Goal: Communication & Community: Answer question/provide support

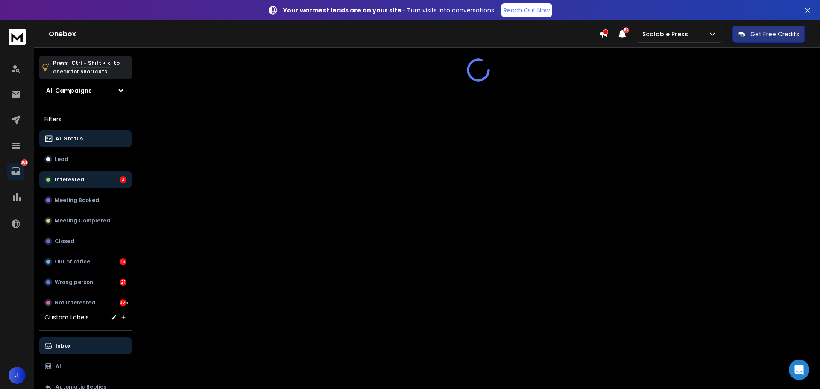
click at [101, 180] on button "Interested 3" at bounding box center [85, 179] width 92 height 17
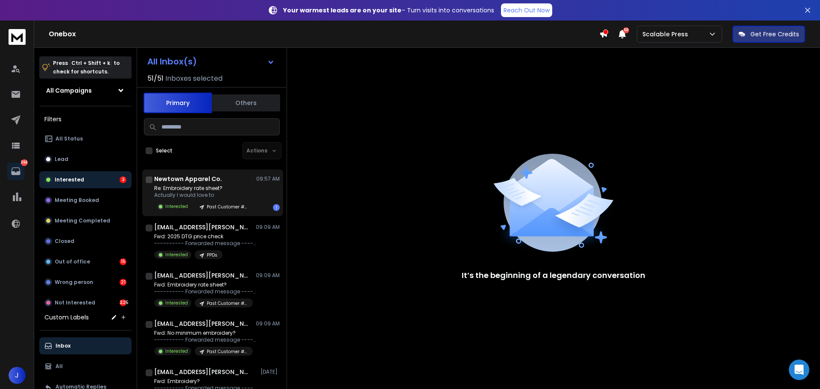
click at [240, 178] on div "Newtown Apparel Co. 09:57 AM" at bounding box center [217, 179] width 126 height 9
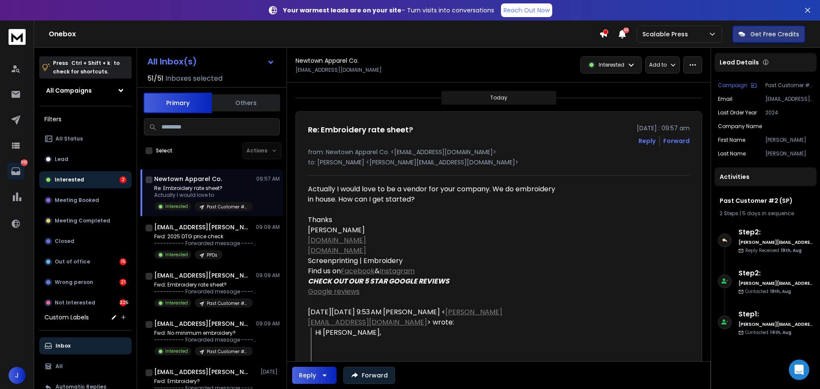
click at [369, 375] on button "Forward" at bounding box center [369, 375] width 52 height 17
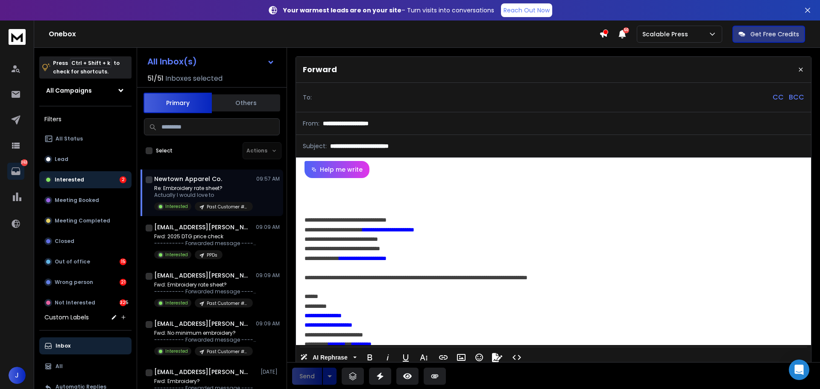
click at [351, 100] on input at bounding box center [345, 97] width 60 height 15
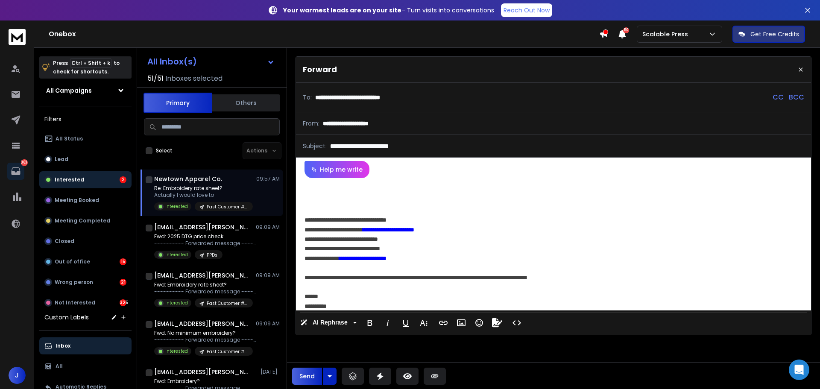
type input "**********"
click at [308, 374] on button "Send" at bounding box center [307, 376] width 30 height 17
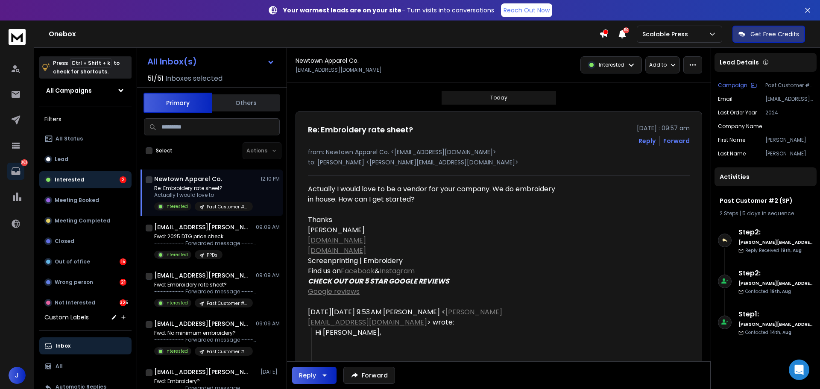
click at [107, 177] on button "Interested 2" at bounding box center [85, 179] width 92 height 17
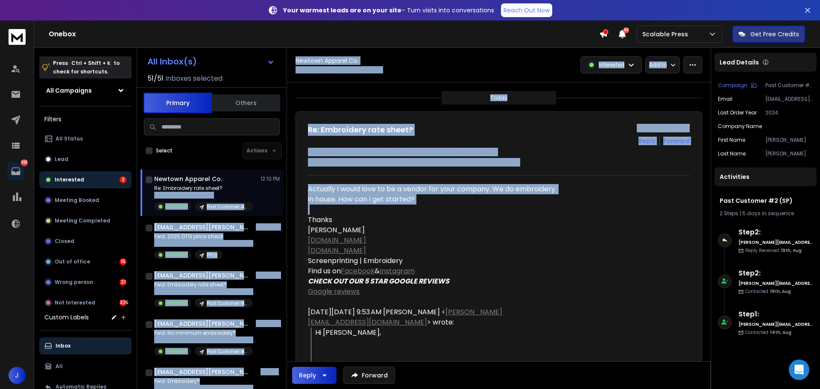
drag, startPoint x: 284, startPoint y: 185, endPoint x: 288, endPoint y: 205, distance: 20.1
click at [288, 205] on div "All Inbox(s) 51 / 51 Inboxes selected Primary Others Select Actions Newtown App…" at bounding box center [478, 242] width 683 height 389
click at [287, 195] on div "[DATE] Re: Embroidery rate sheet? [DATE] : 09:57 am Reply Forward from: Newtown…" at bounding box center [499, 362] width 424 height 543
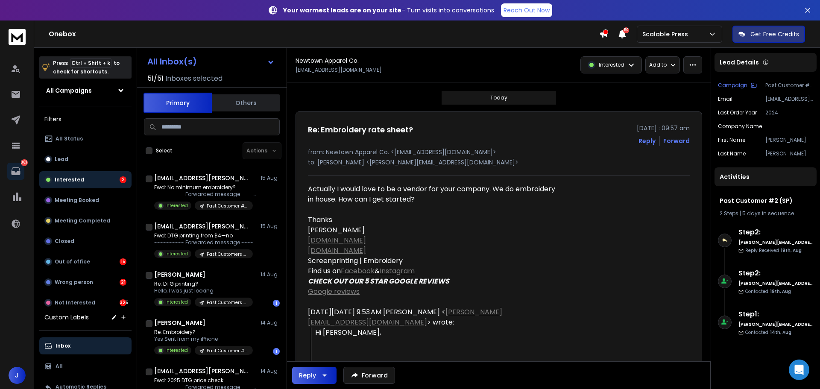
scroll to position [1263, 0]
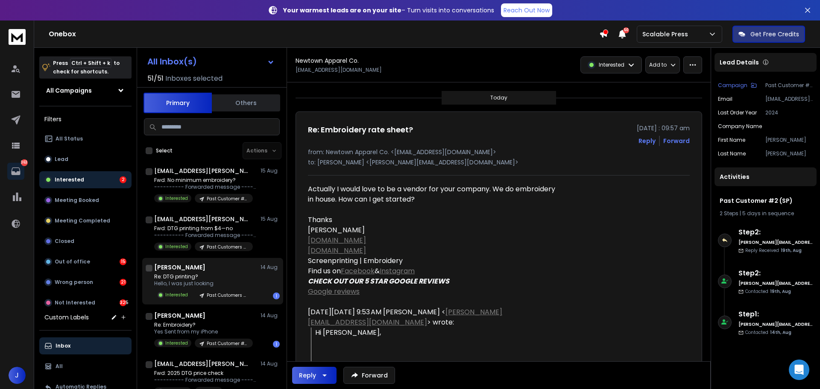
click at [256, 286] on div "Re: DTG printing? Hello, I was just looking Interested Past Customers #1 (SP) 1" at bounding box center [217, 286] width 126 height 26
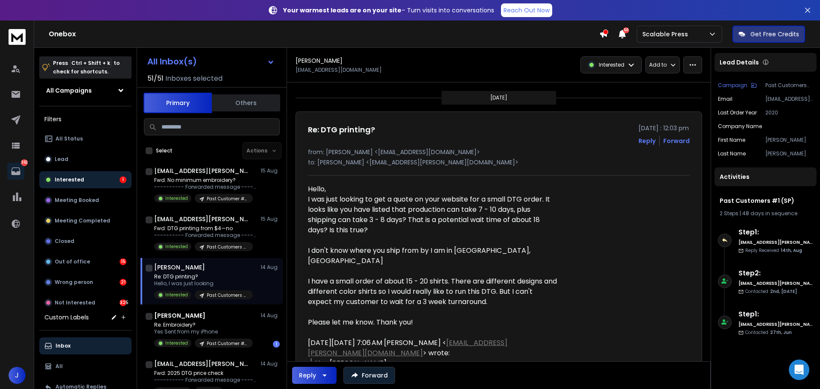
click at [379, 372] on button "Forward" at bounding box center [369, 375] width 52 height 17
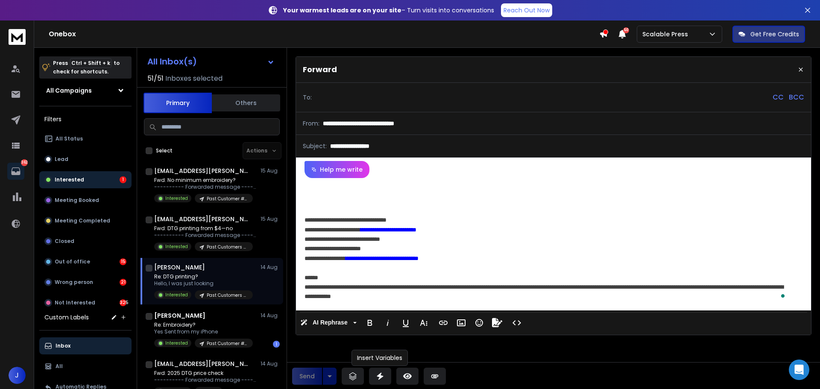
click at [332, 97] on input at bounding box center [345, 97] width 60 height 15
type input "**********"
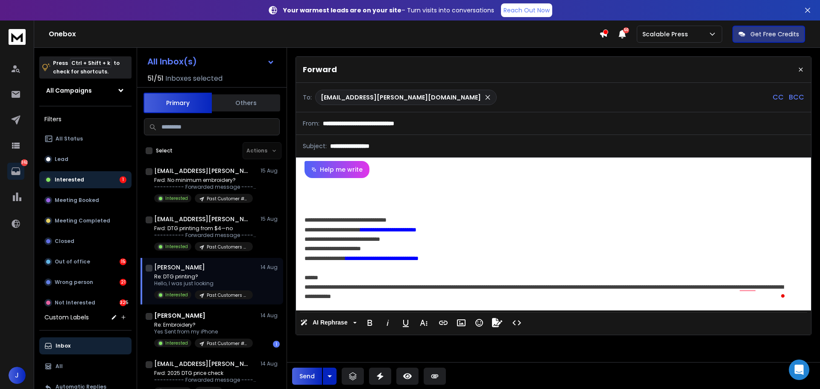
scroll to position [0, 0]
click at [312, 373] on button "Send" at bounding box center [307, 376] width 30 height 17
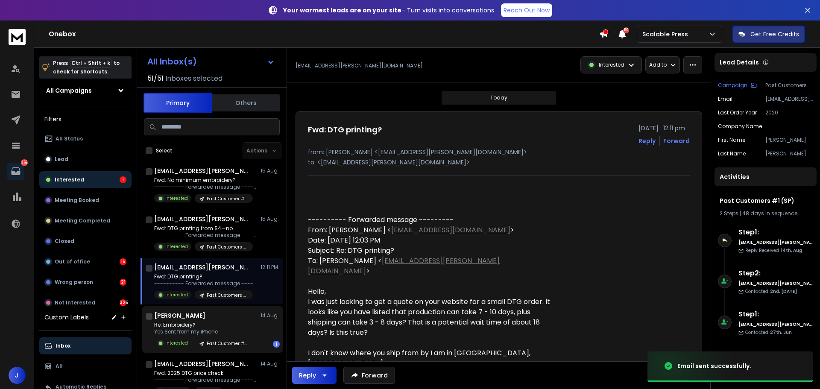
click at [262, 329] on div "Re: Embroidery? Yes Sent from my iPhone Interested Past Customer #2 (SP) 1" at bounding box center [217, 335] width 126 height 26
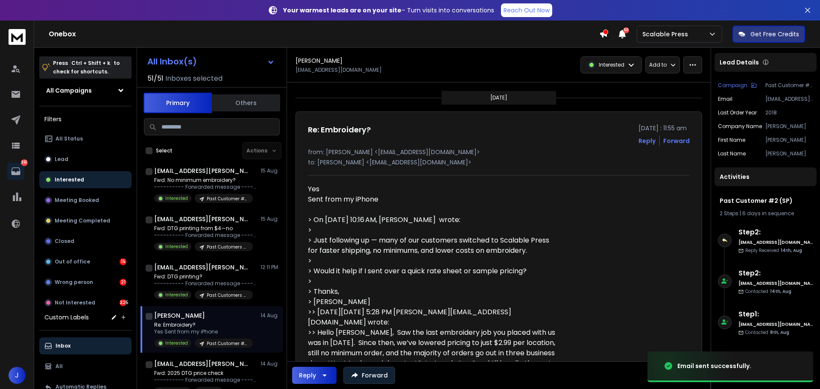
click at [364, 374] on button "Forward" at bounding box center [369, 375] width 52 height 17
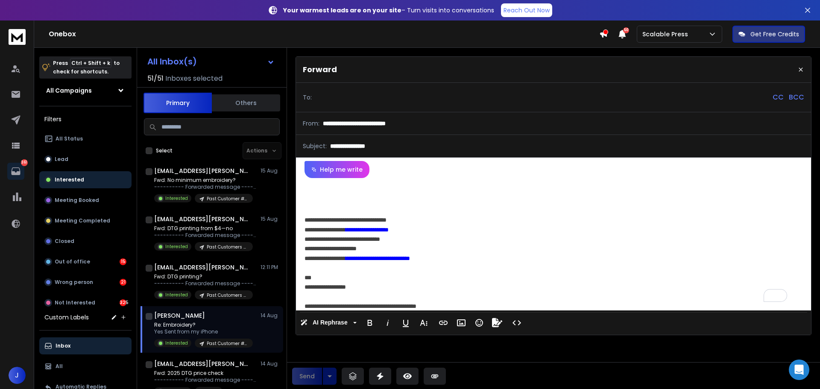
click at [333, 100] on input at bounding box center [345, 97] width 60 height 15
type input "**********"
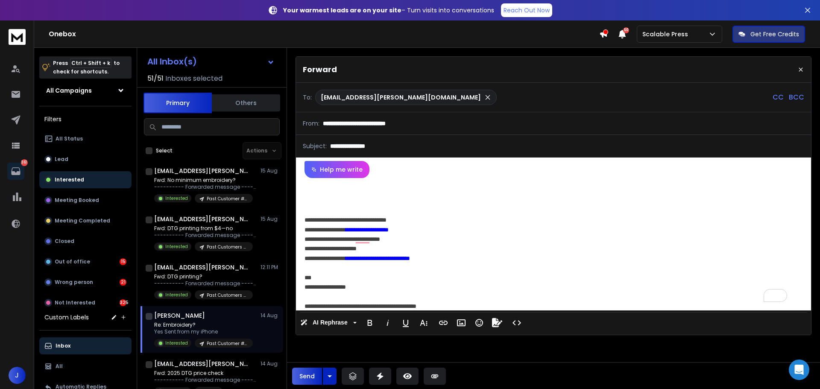
click at [313, 379] on button "Send" at bounding box center [307, 376] width 30 height 17
